Goal: Task Accomplishment & Management: Use online tool/utility

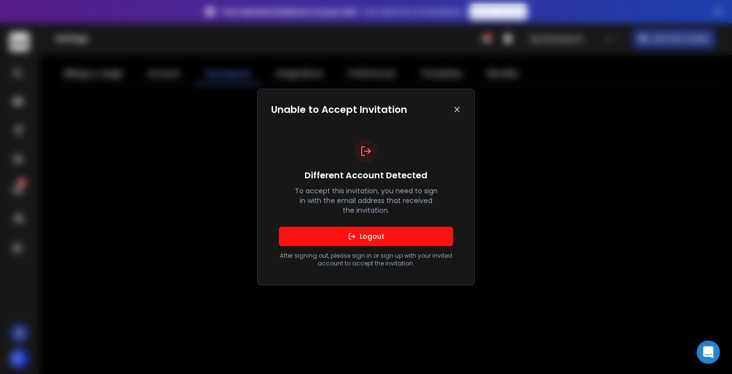
click at [454, 114] on div "Unable to Accept Invitation" at bounding box center [366, 110] width 190 height 14
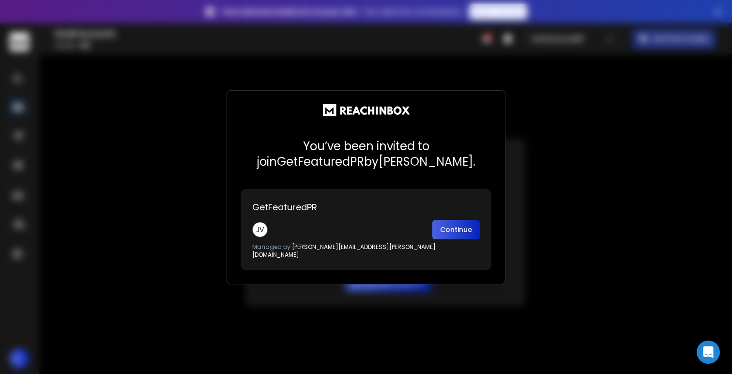
click at [462, 238] on button "Continue" at bounding box center [455, 229] width 47 height 19
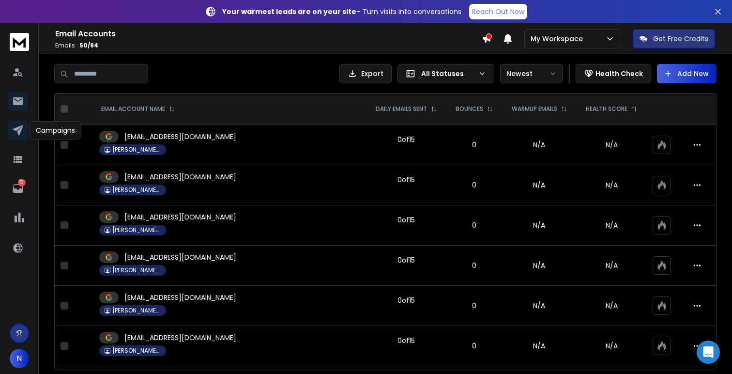
click at [15, 130] on icon at bounding box center [18, 130] width 12 height 12
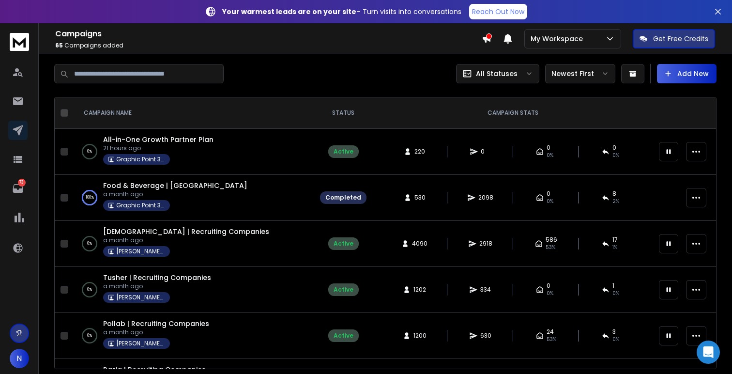
click at [140, 136] on span "All-in-One Growth Partner Plan" at bounding box center [158, 140] width 110 height 10
